Goal: Information Seeking & Learning: Check status

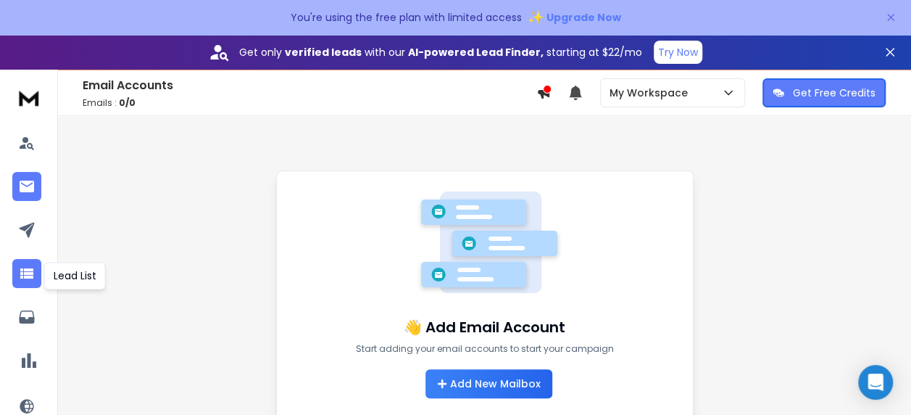
click at [32, 278] on icon at bounding box center [26, 273] width 13 height 10
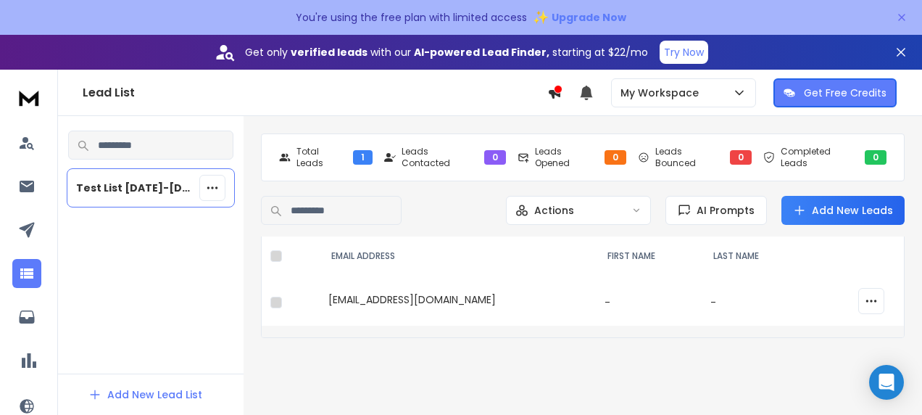
click at [26, 244] on div at bounding box center [28, 232] width 33 height 35
click at [26, 225] on icon at bounding box center [26, 229] width 15 height 15
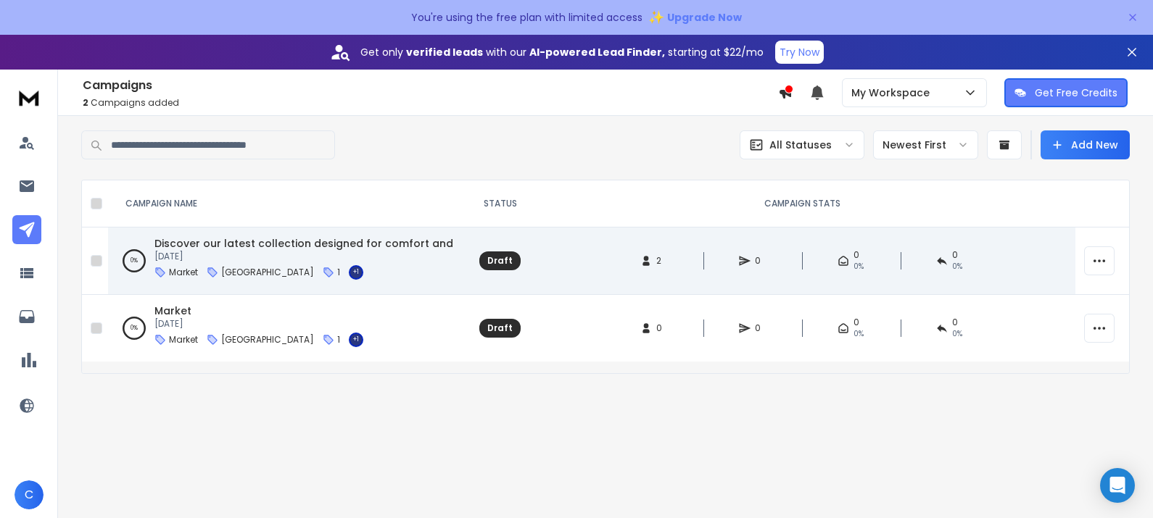
click at [327, 241] on span "Discover our latest collection designed for comfort and style. Enjoy exclusive …" at bounding box center [785, 243] width 1262 height 14
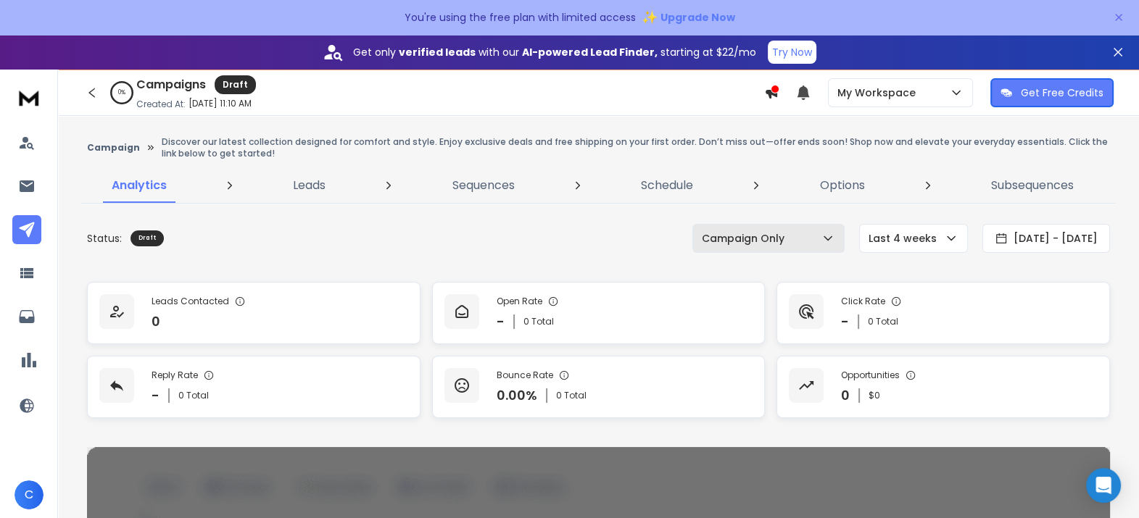
click at [777, 228] on button "Campaign Only" at bounding box center [768, 238] width 152 height 29
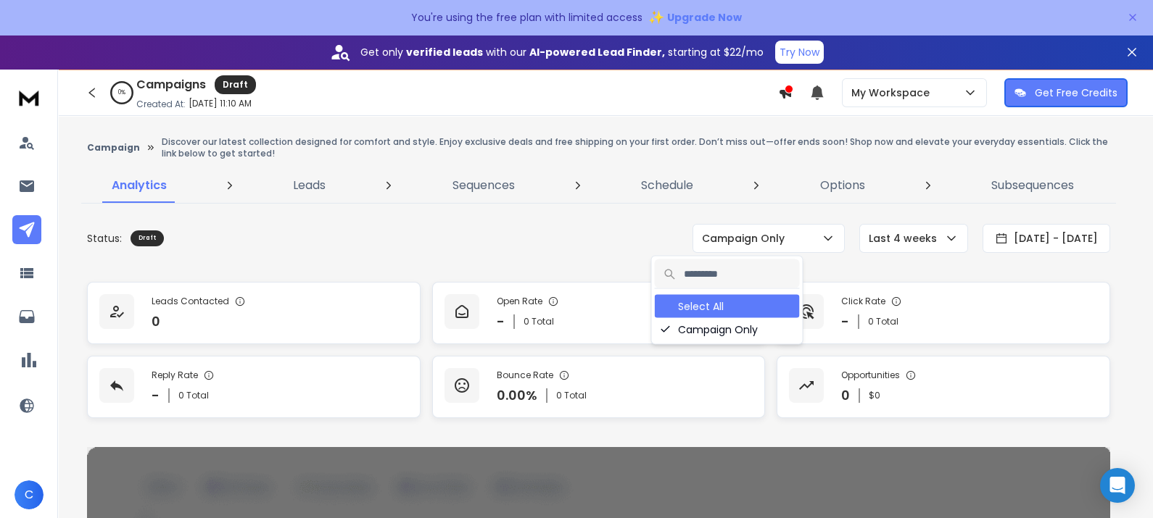
click at [753, 308] on div "Select All" at bounding box center [727, 306] width 145 height 23
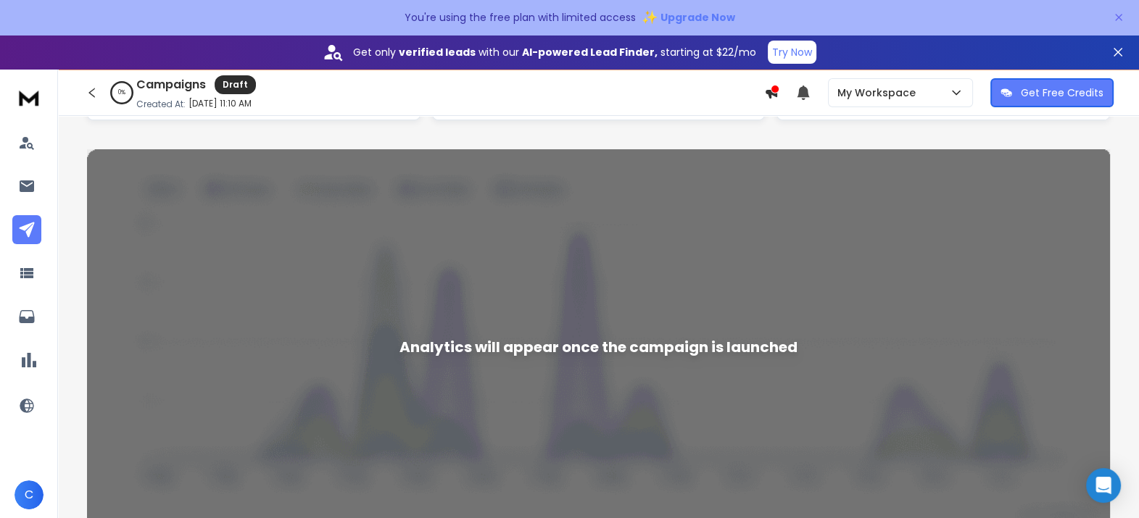
scroll to position [453, 0]
